Goal: Task Accomplishment & Management: Manage account settings

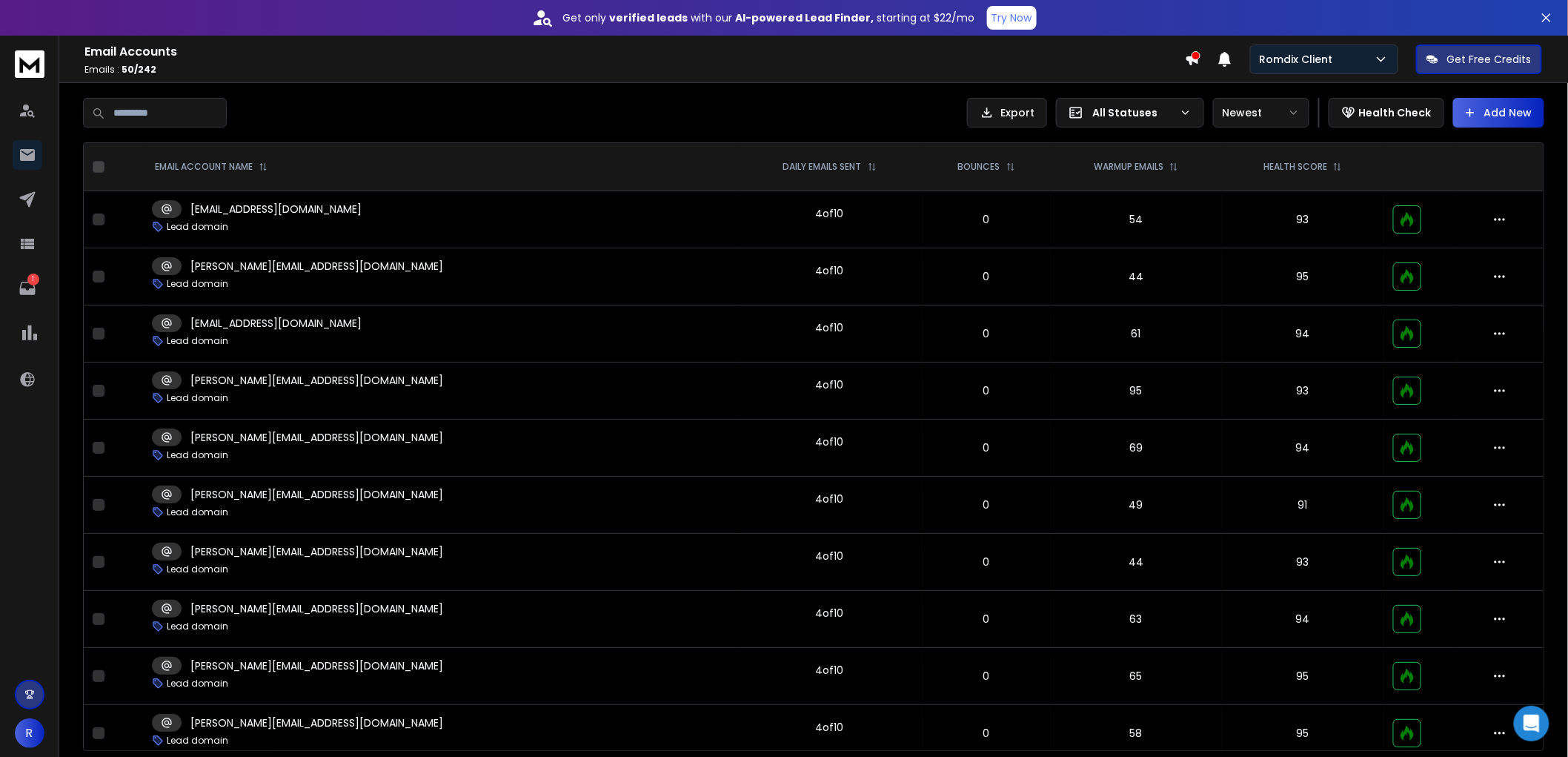
click at [1346, 65] on div "Romdix Client" at bounding box center [1323, 60] width 129 height 15
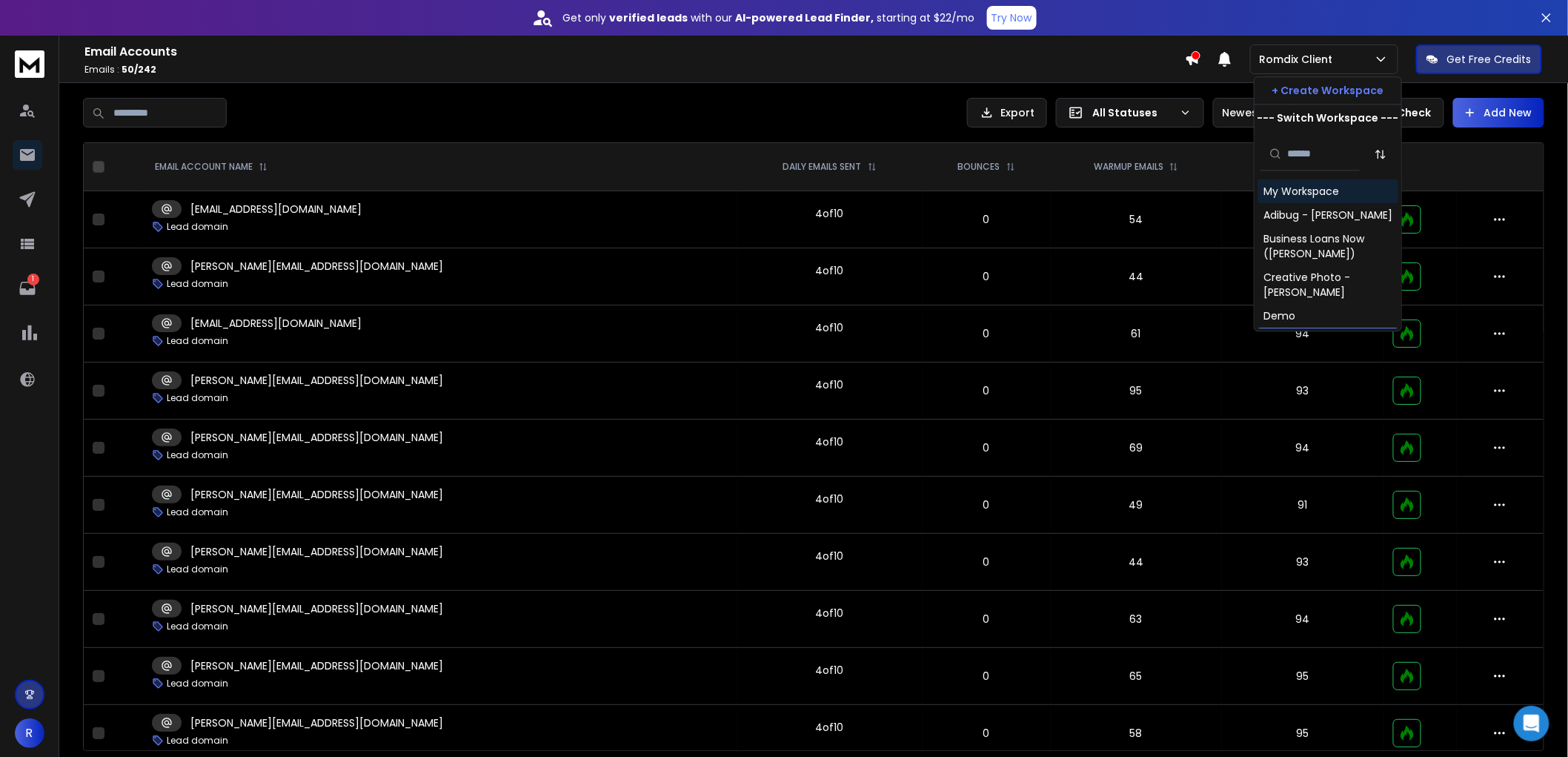
click at [909, 102] on div at bounding box center [520, 112] width 875 height 29
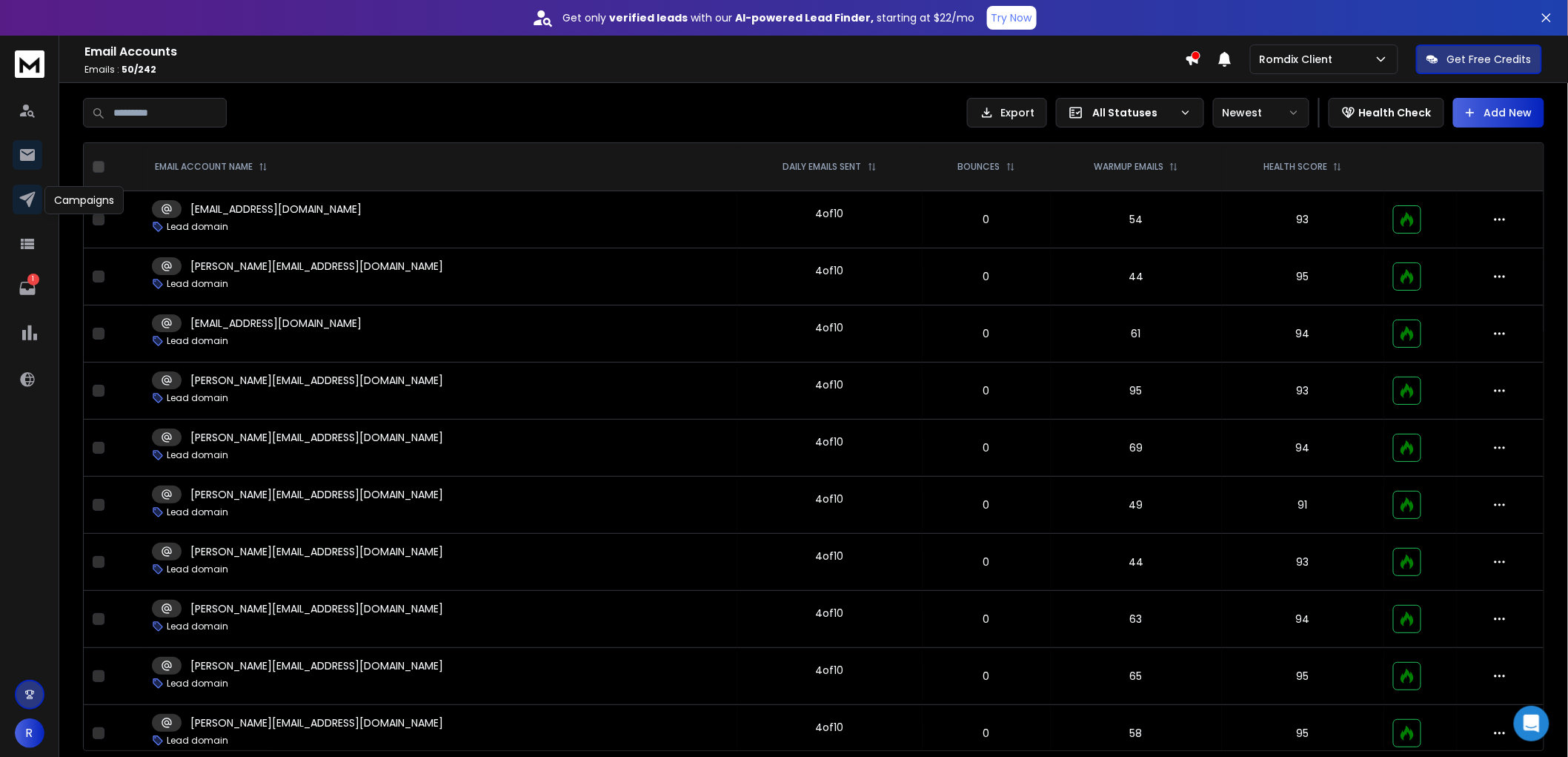
click at [24, 195] on icon at bounding box center [27, 199] width 18 height 18
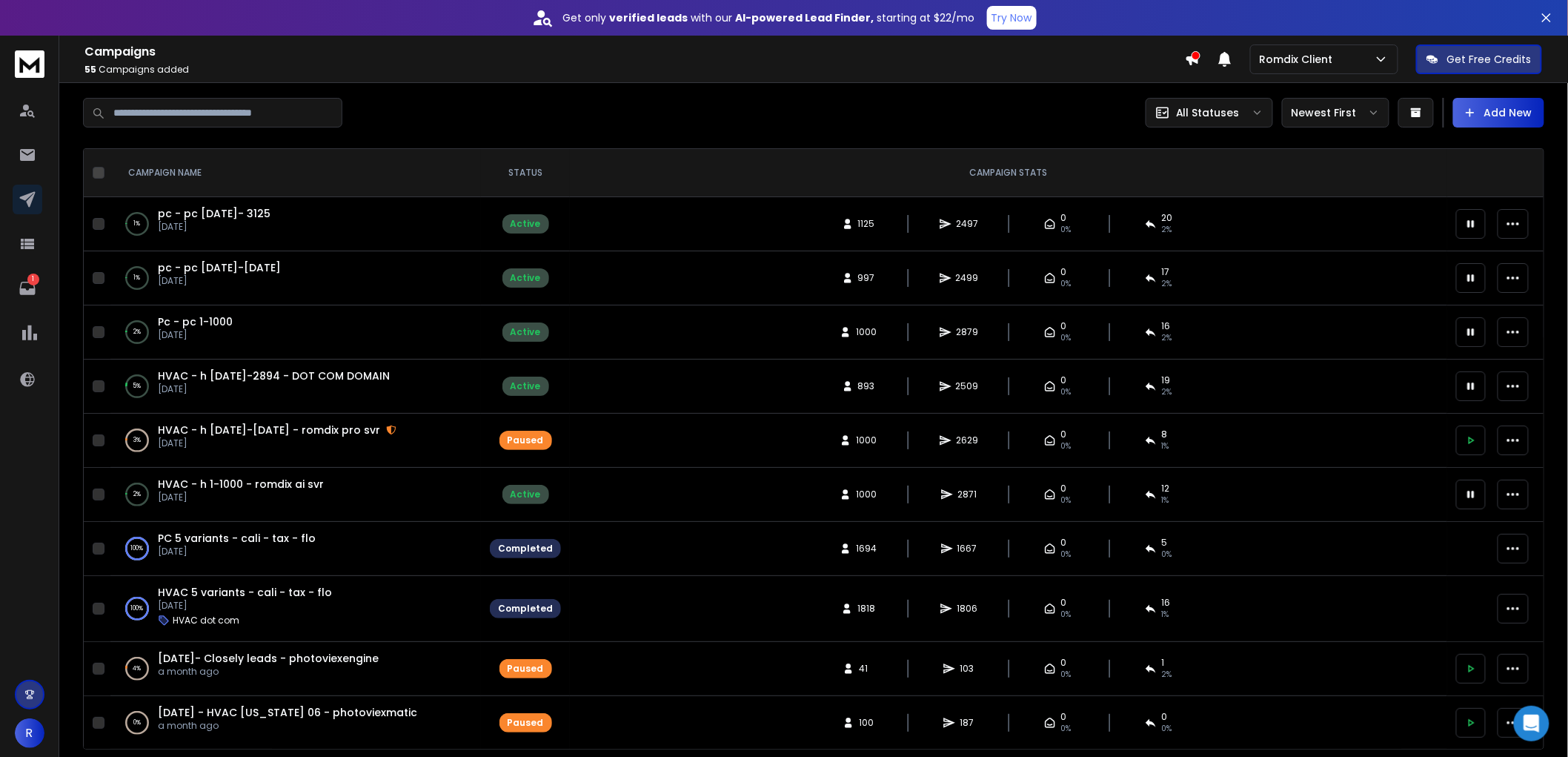
click at [255, 215] on div "1 % pc - pc [DATE]- 3125 [DATE]" at bounding box center [295, 224] width 341 height 35
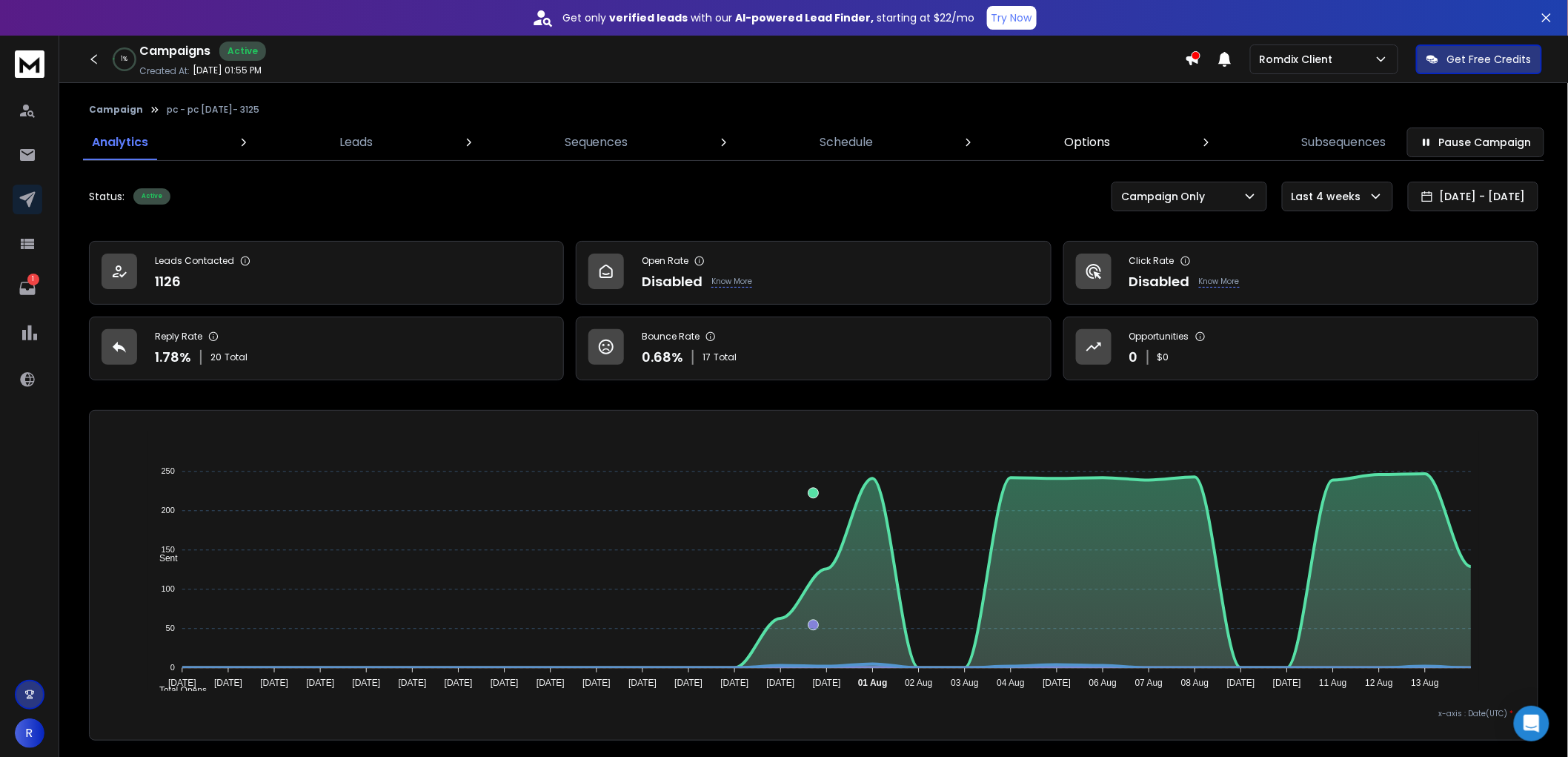
click at [1065, 156] on link "Options" at bounding box center [1088, 142] width 64 height 35
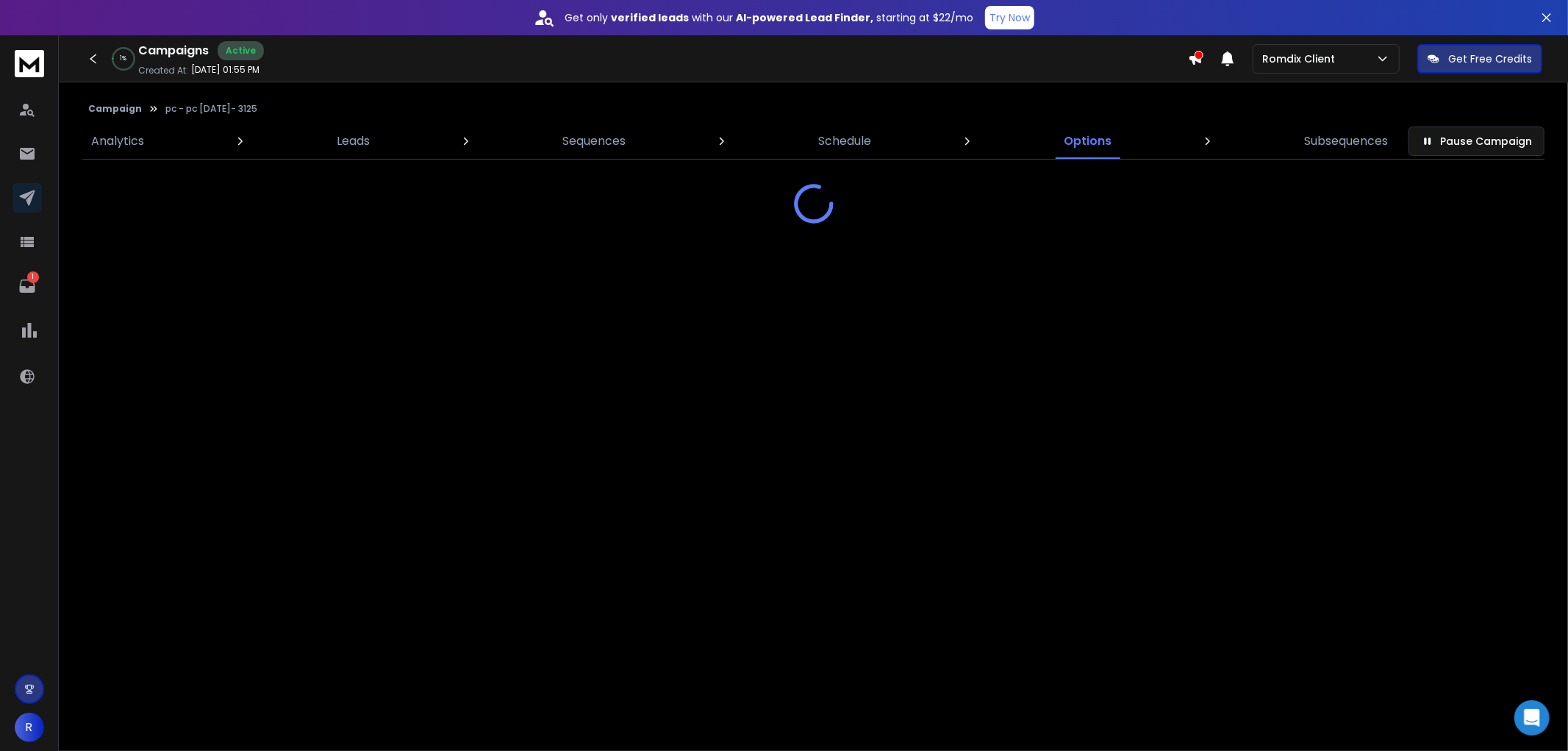
select select "**********"
select select "*"
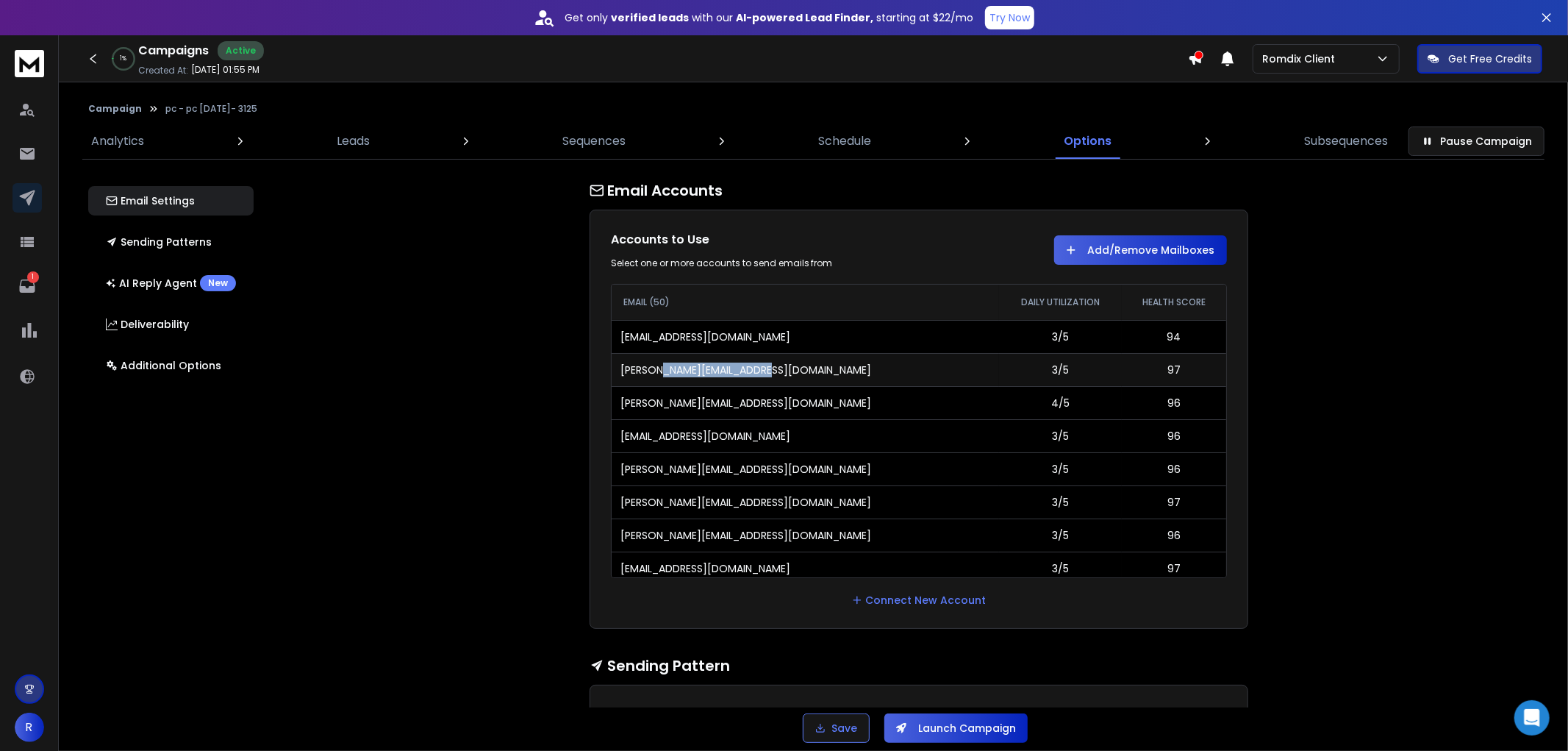
drag, startPoint x: 747, startPoint y: 370, endPoint x: 655, endPoint y: 371, distance: 92.0
click at [655, 371] on div "[PERSON_NAME][EMAIL_ADDRESS][DOMAIN_NAME]" at bounding box center [805, 370] width 369 height 15
copy p "[DOMAIN_NAME]"
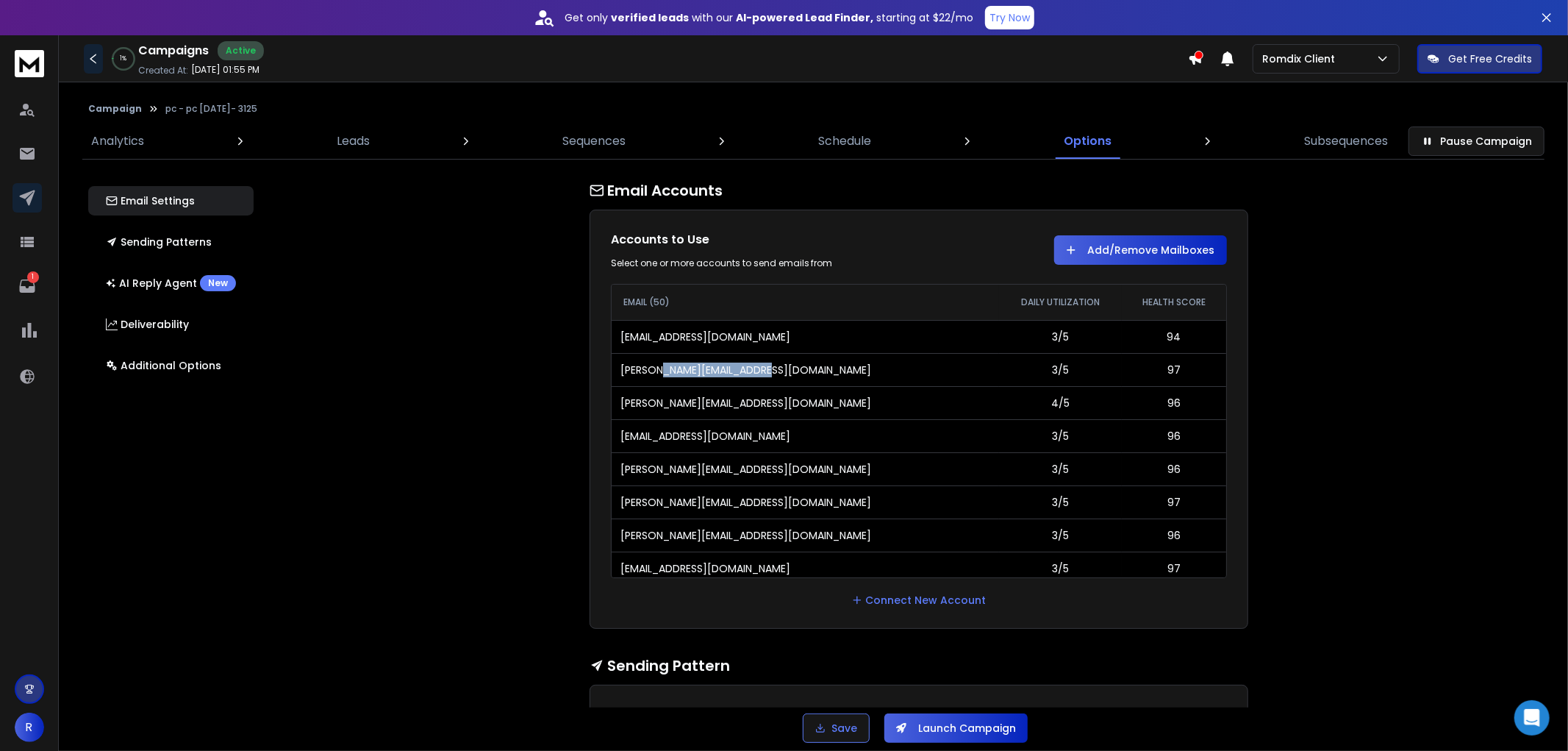
click at [93, 53] on icon at bounding box center [93, 59] width 13 height 13
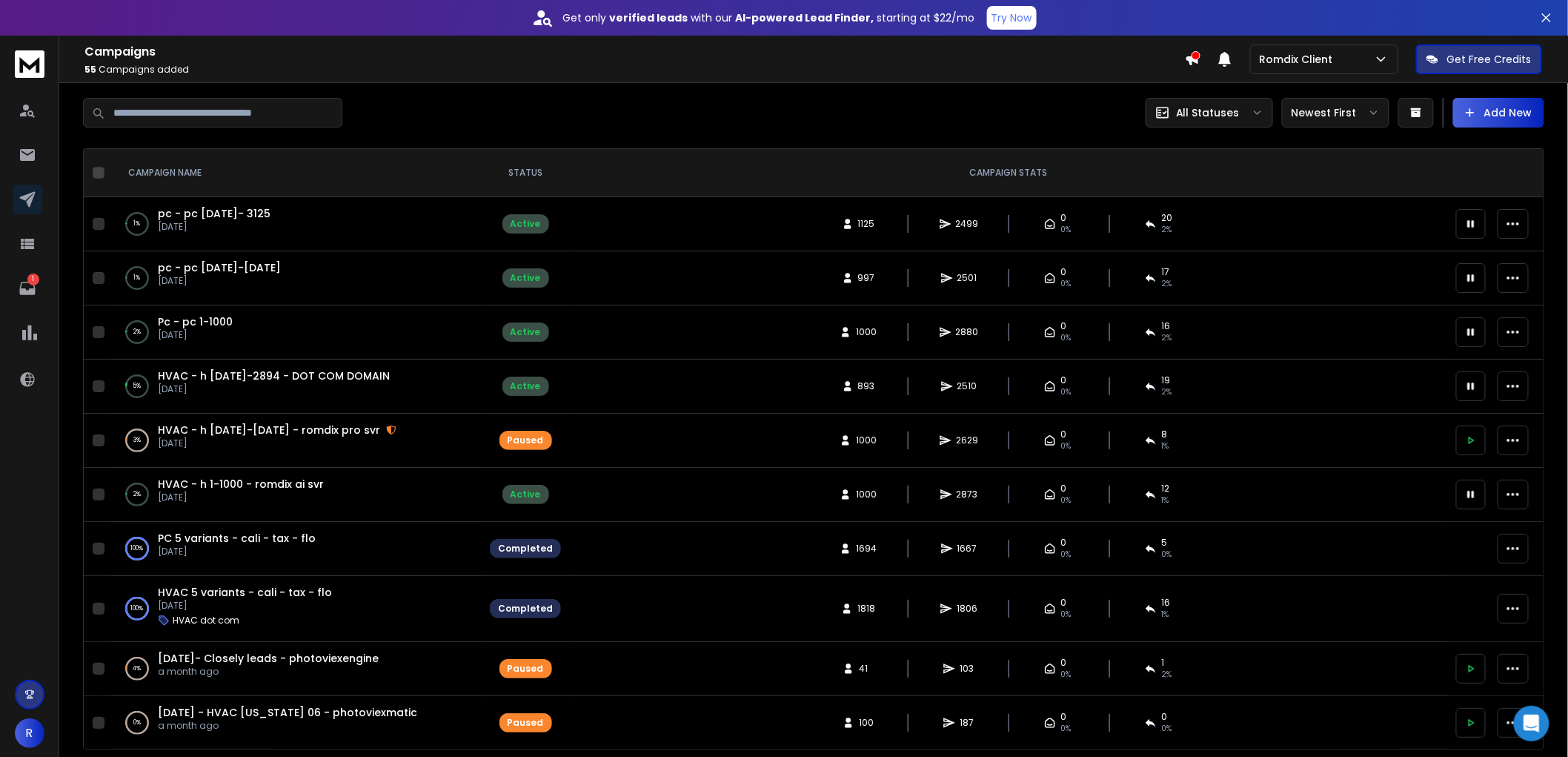
click at [1465, 225] on icon at bounding box center [1471, 224] width 13 height 13
